Goal: Task Accomplishment & Management: Manage account settings

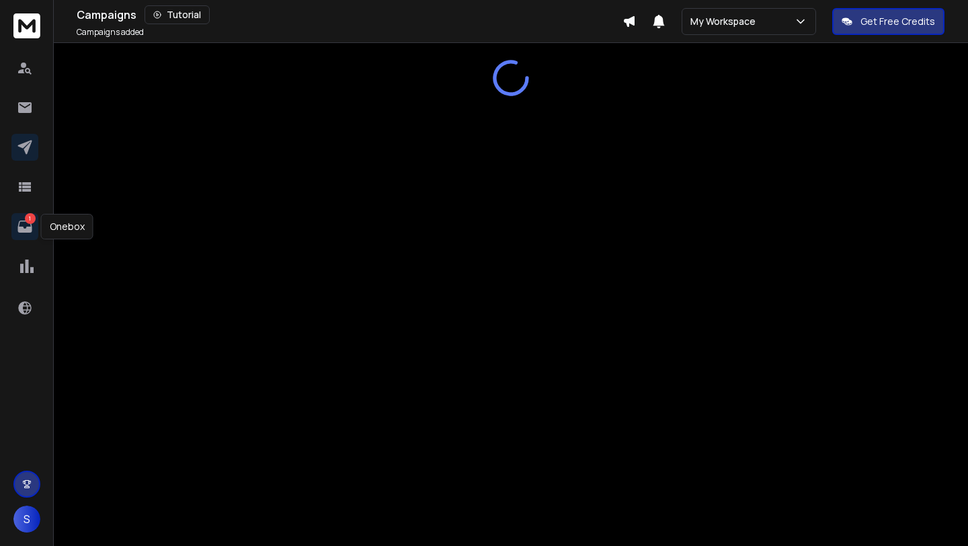
click at [17, 227] on icon at bounding box center [24, 227] width 14 height 12
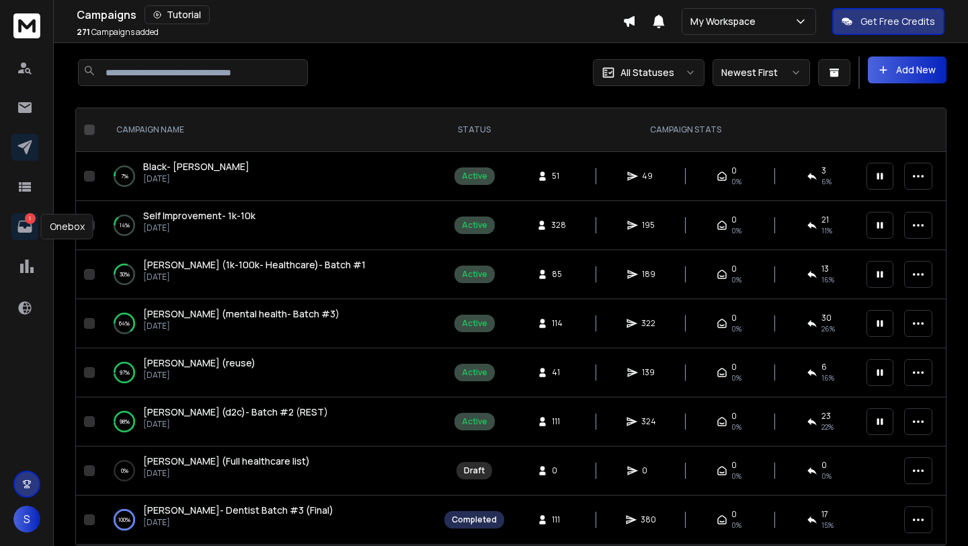
click at [17, 227] on icon at bounding box center [24, 227] width 14 height 12
click at [26, 227] on icon at bounding box center [24, 227] width 14 height 12
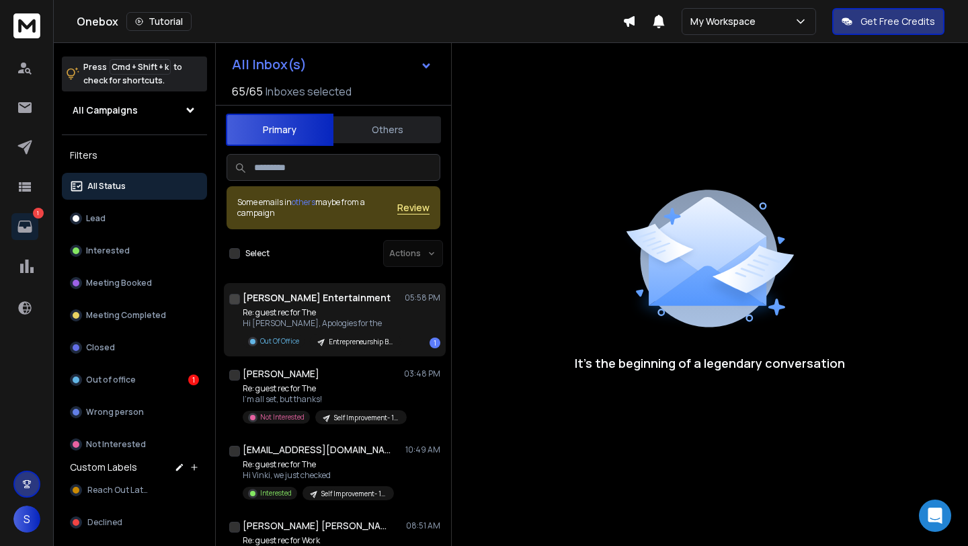
click at [353, 301] on h1 "Kashif Boothe Entertainment" at bounding box center [317, 297] width 148 height 13
click at [383, 327] on p "Hi Shivang, Apologies for the" at bounding box center [322, 323] width 159 height 11
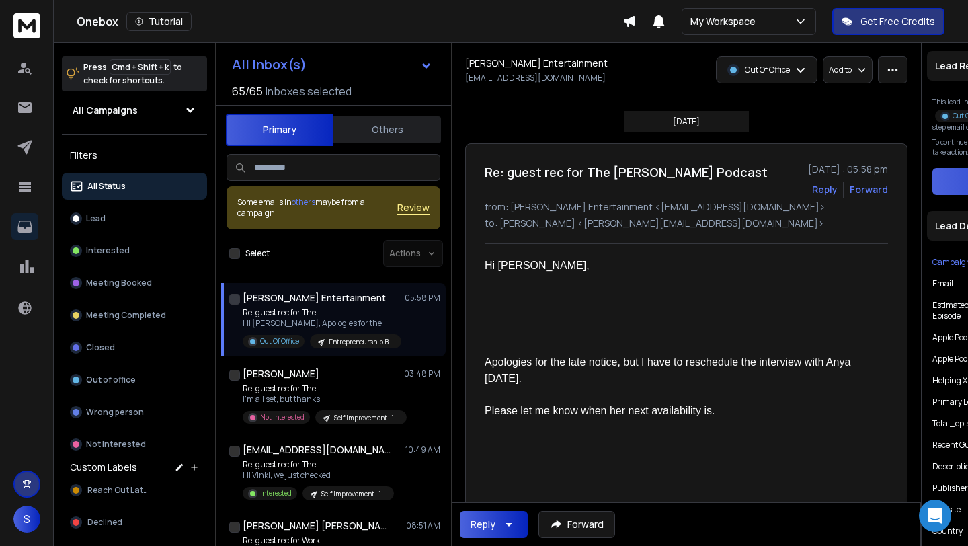
click at [790, 76] on div "Out Of Office" at bounding box center [767, 70] width 100 height 26
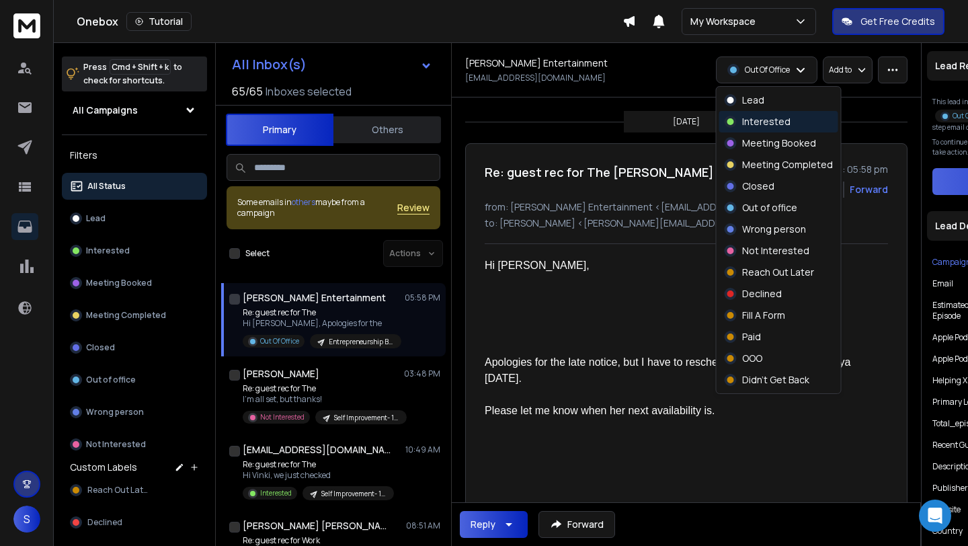
click at [756, 119] on p "Interested" at bounding box center [766, 121] width 48 height 13
